Goal: Task Accomplishment & Management: Use online tool/utility

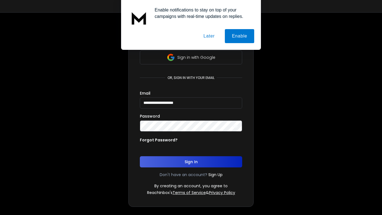
type input "**********"
click at [191, 161] on button "Sign In" at bounding box center [191, 161] width 102 height 11
